Goal: Transaction & Acquisition: Subscribe to service/newsletter

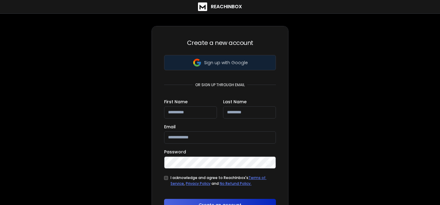
click at [225, 63] on p "Sign up with Google" at bounding box center [226, 63] width 44 height 6
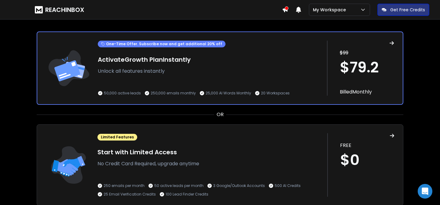
scroll to position [35, 0]
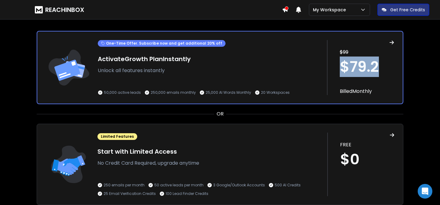
drag, startPoint x: 385, startPoint y: 65, endPoint x: 336, endPoint y: 67, distance: 48.6
click at [336, 67] on div "$ 99 $ 79.2 Billed Monthly" at bounding box center [360, 67] width 67 height 55
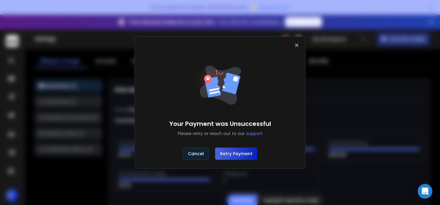
click at [204, 150] on button "Cancel" at bounding box center [196, 154] width 26 height 12
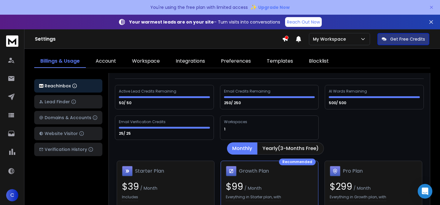
scroll to position [53, 0]
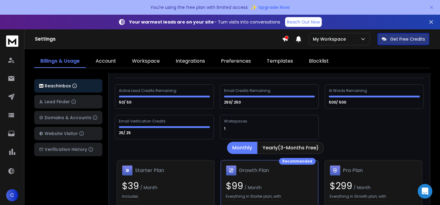
click at [80, 101] on button "Lead Finder" at bounding box center [68, 101] width 68 height 13
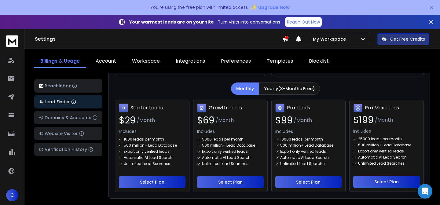
scroll to position [107, 0]
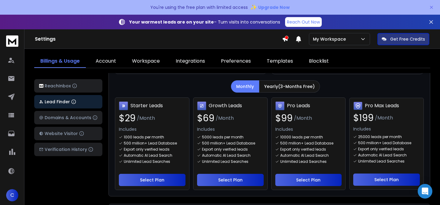
click at [146, 177] on button "Select Plan" at bounding box center [152, 180] width 67 height 12
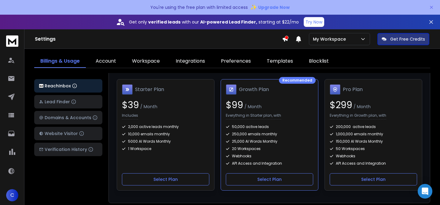
scroll to position [134, 0]
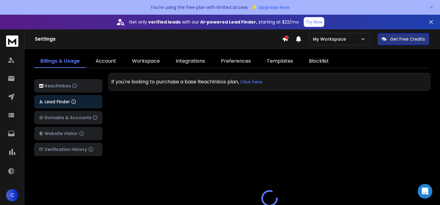
click at [55, 104] on button "Lead Finder" at bounding box center [68, 101] width 68 height 13
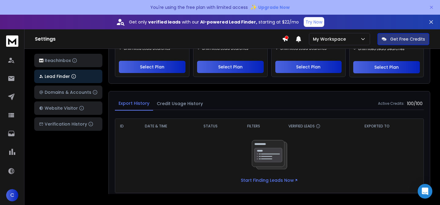
scroll to position [199, 0]
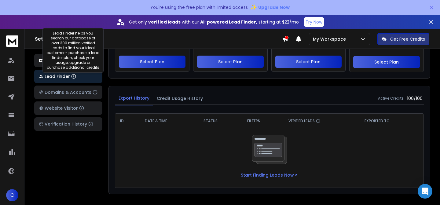
click at [72, 78] on icon "button" at bounding box center [73, 76] width 5 height 5
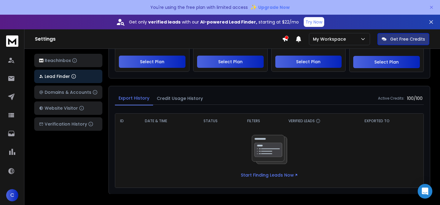
click at [73, 77] on icon "button" at bounding box center [73, 76] width 5 height 5
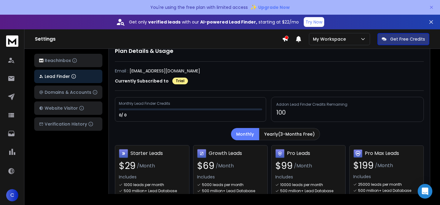
scroll to position [20, 0]
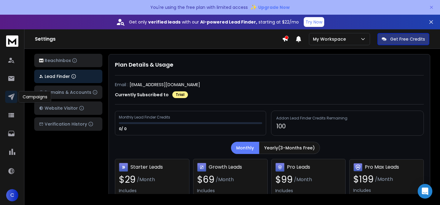
click at [12, 92] on link at bounding box center [11, 97] width 12 height 12
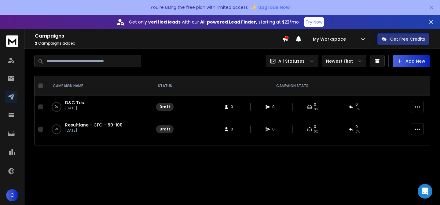
click at [308, 21] on p "Try Now" at bounding box center [313, 22] width 17 height 6
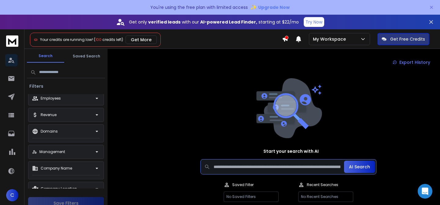
scroll to position [88, 0]
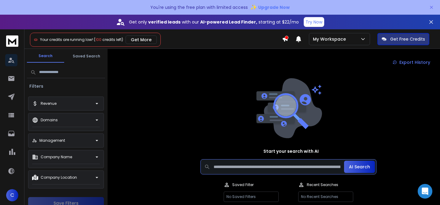
click at [307, 22] on p "Try Now" at bounding box center [313, 22] width 17 height 6
click at [141, 39] on button "Get More" at bounding box center [141, 39] width 31 height 9
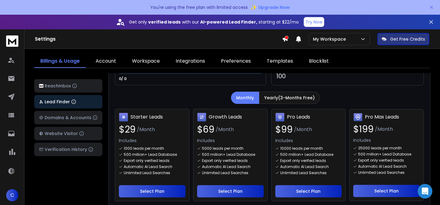
scroll to position [98, 0]
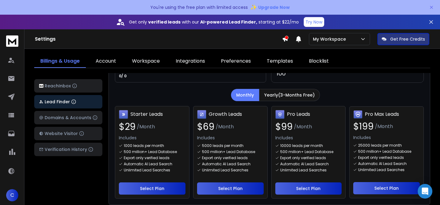
click at [305, 21] on p "Try Now" at bounding box center [313, 22] width 17 height 6
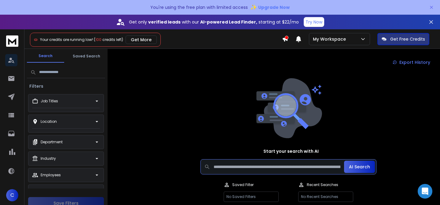
click at [395, 38] on p "Get Free Credits" at bounding box center [407, 39] width 35 height 6
